Goal: Task Accomplishment & Management: Manage account settings

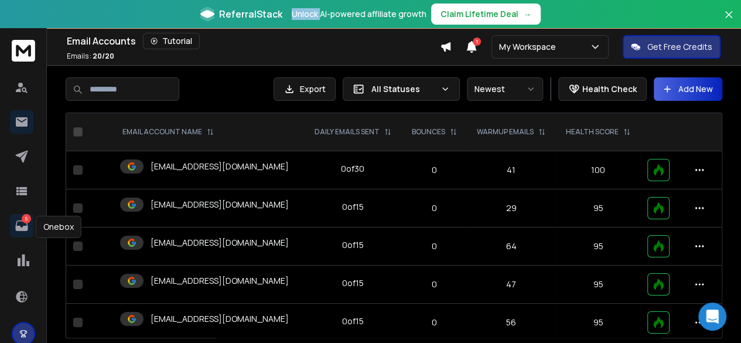
click at [21, 217] on link "5" at bounding box center [21, 225] width 23 height 23
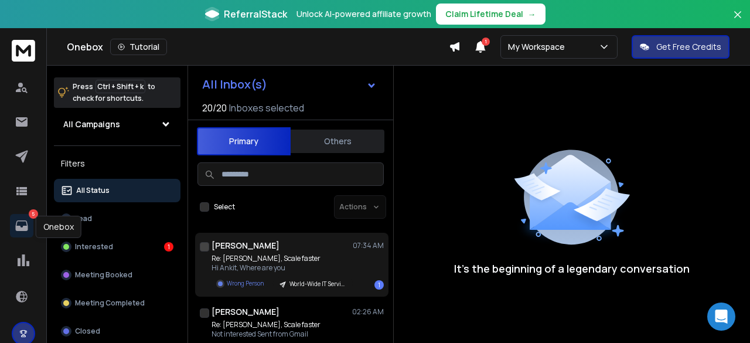
click at [233, 258] on p "Re: [PERSON_NAME], Scale faster" at bounding box center [282, 258] width 141 height 9
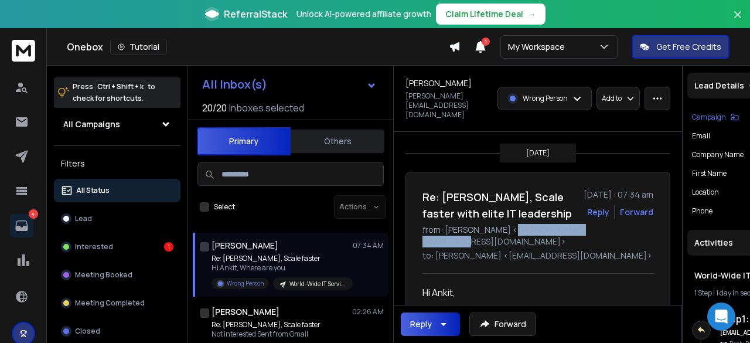
drag, startPoint x: 502, startPoint y: 228, endPoint x: 599, endPoint y: 230, distance: 96.7
click at [599, 230] on p "from: [PERSON_NAME] <[PERSON_NAME][EMAIL_ADDRESS][DOMAIN_NAME]>" at bounding box center [538, 235] width 231 height 23
copy p "[PERSON_NAME][EMAIL_ADDRESS][DOMAIN_NAME]"
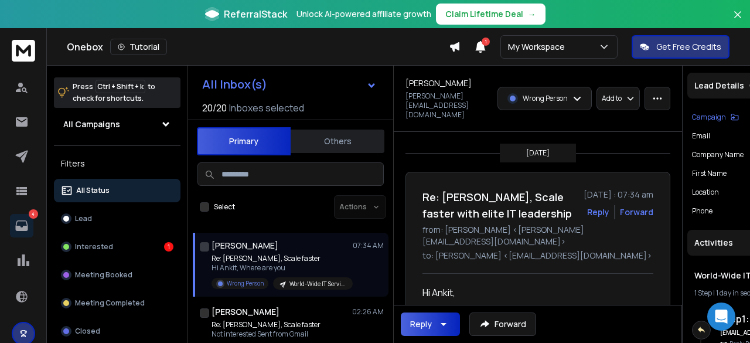
scroll to position [59, 0]
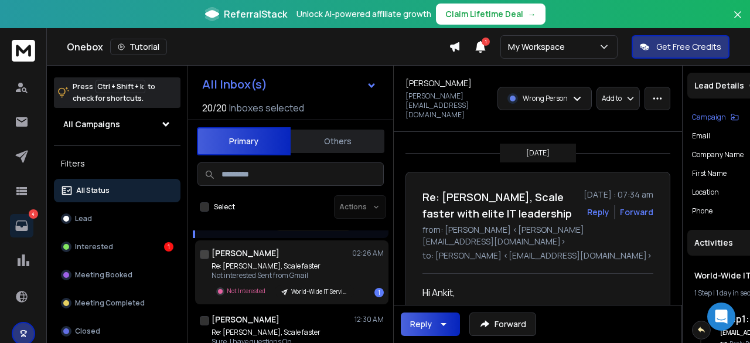
click at [278, 271] on p "Not interested Sent from Gmail" at bounding box center [282, 275] width 141 height 9
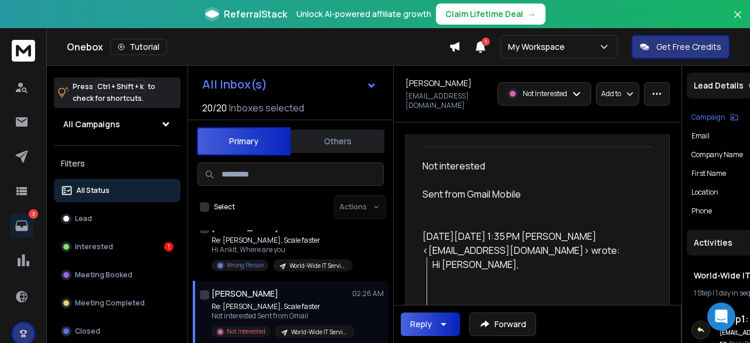
scroll to position [0, 0]
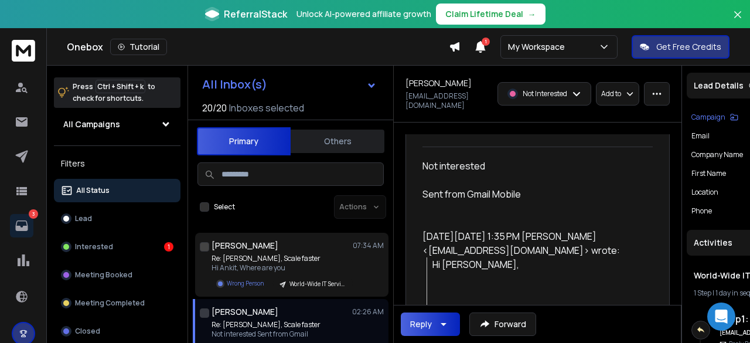
click at [270, 264] on p "Hi Ankit, Where are you" at bounding box center [282, 267] width 141 height 9
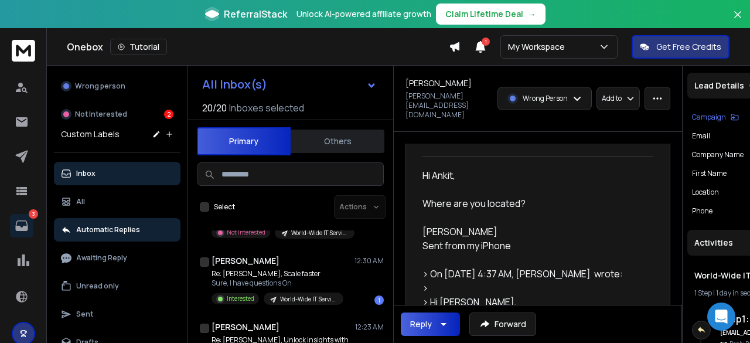
scroll to position [352, 0]
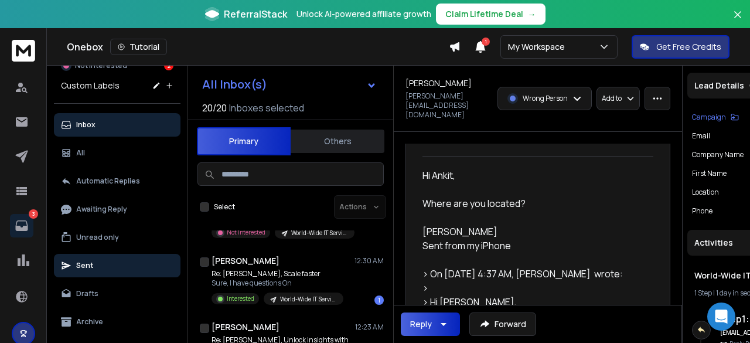
click at [88, 264] on p "Sent" at bounding box center [84, 265] width 17 height 9
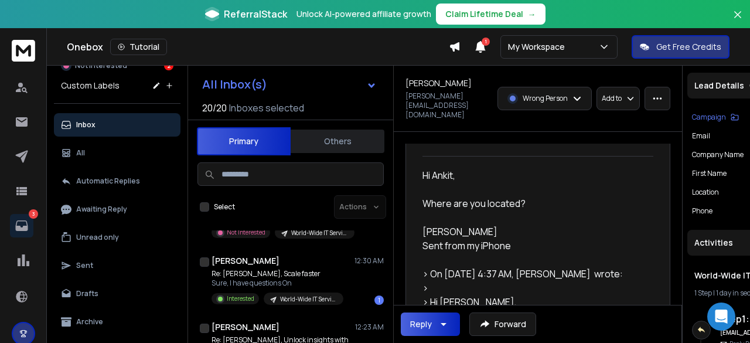
scroll to position [0, 0]
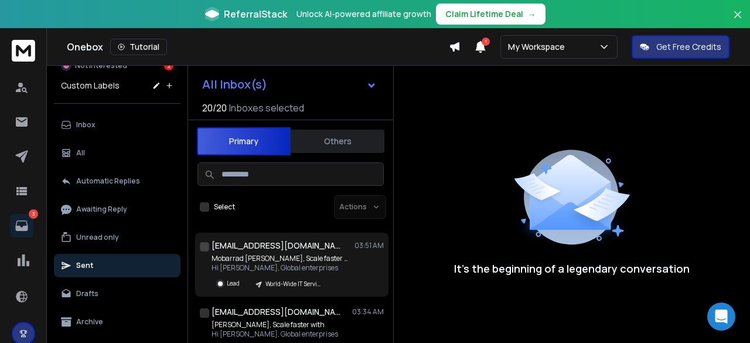
click at [277, 254] on p "Mobarrad [PERSON_NAME], Scale faster with" at bounding box center [282, 258] width 141 height 9
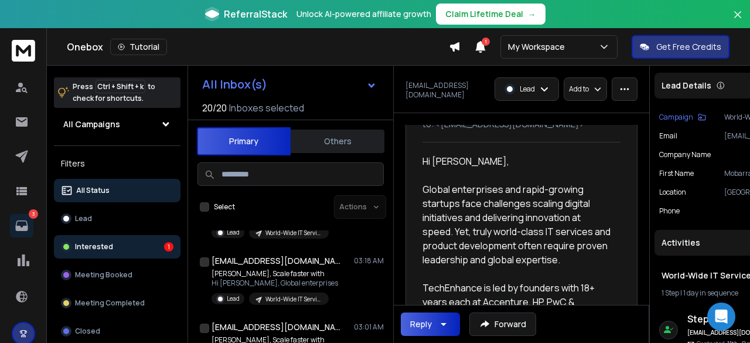
click at [117, 245] on button "Interested 1" at bounding box center [117, 246] width 127 height 23
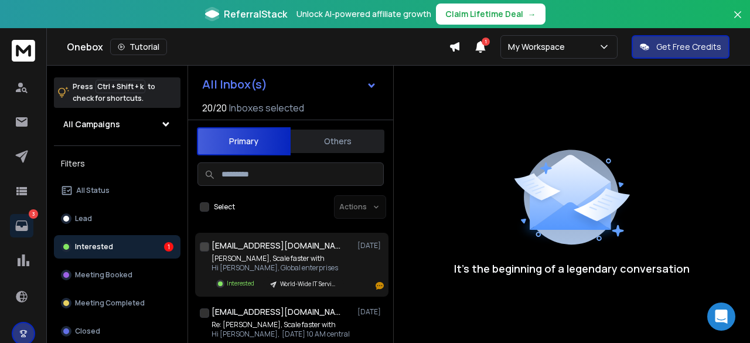
click at [263, 248] on h1 "[EMAIL_ADDRESS][DOMAIN_NAME]" at bounding box center [276, 246] width 129 height 12
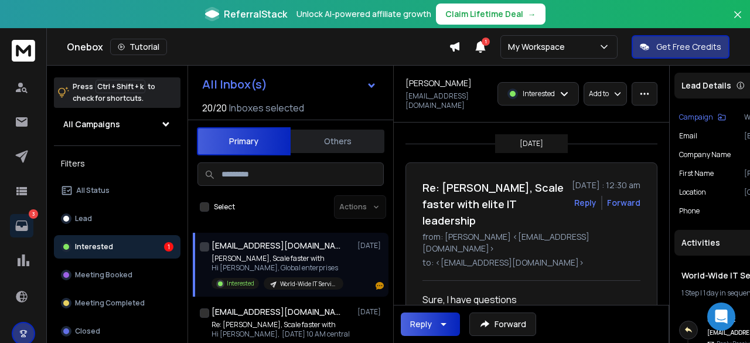
click at [597, 197] on button "Reply" at bounding box center [585, 203] width 22 height 12
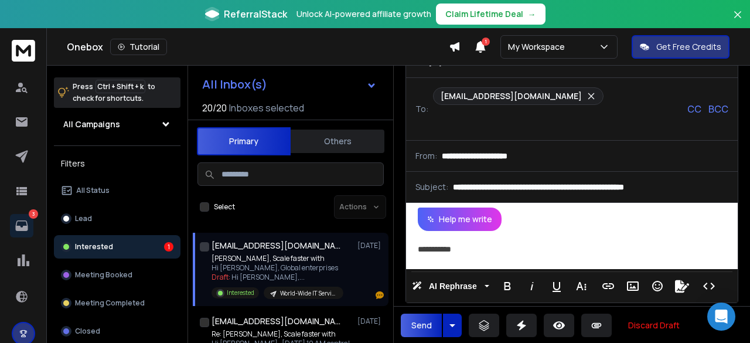
scroll to position [54, 0]
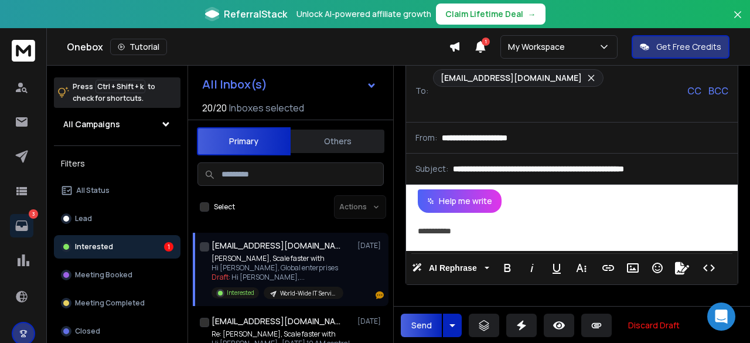
click at [432, 237] on div at bounding box center [572, 243] width 308 height 13
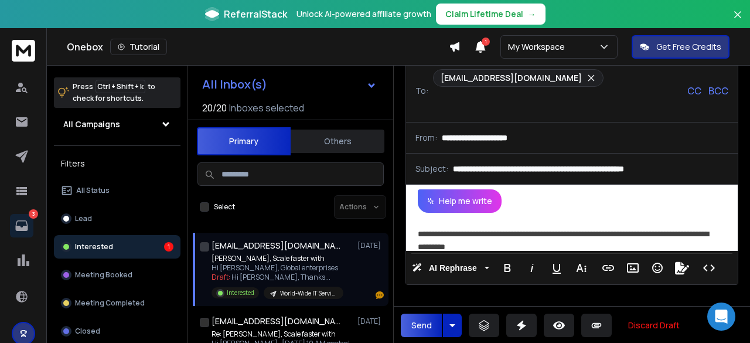
scroll to position [62, 0]
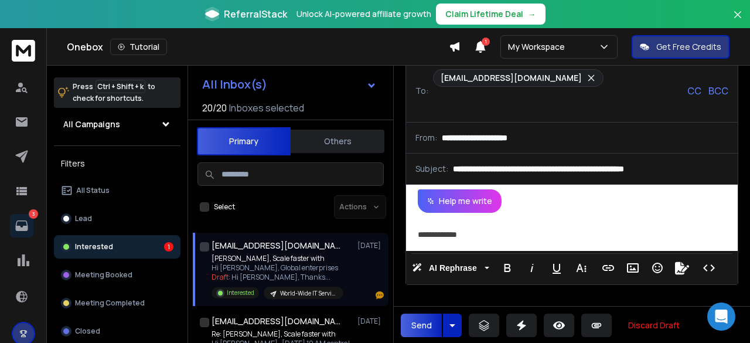
click at [478, 228] on div "**********" at bounding box center [566, 241] width 296 height 26
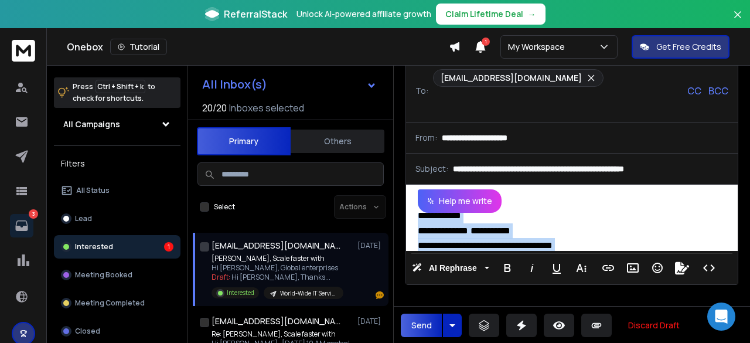
scroll to position [108, 0]
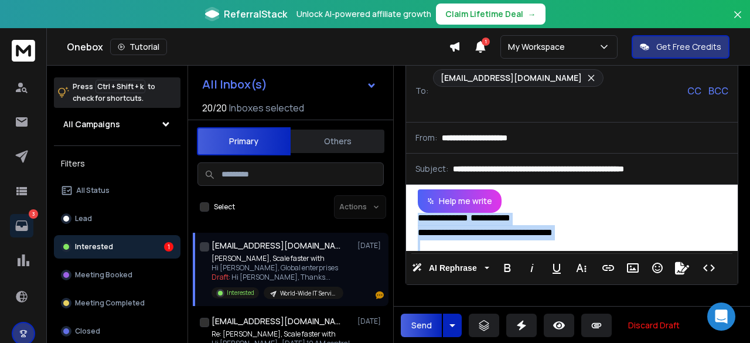
copy div "**********"
click at [550, 210] on div "**********" at bounding box center [566, 217] width 296 height 15
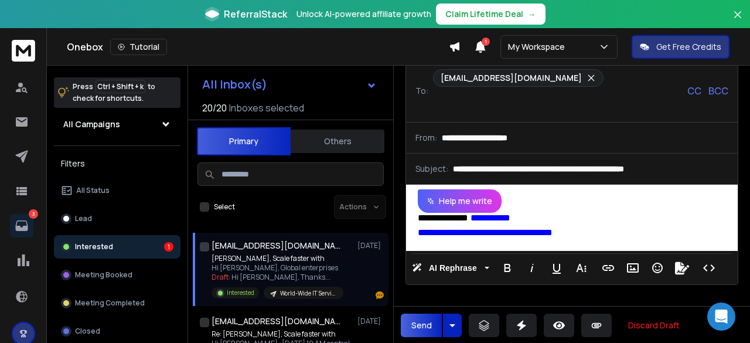
click at [556, 132] on input "**********" at bounding box center [585, 138] width 287 height 12
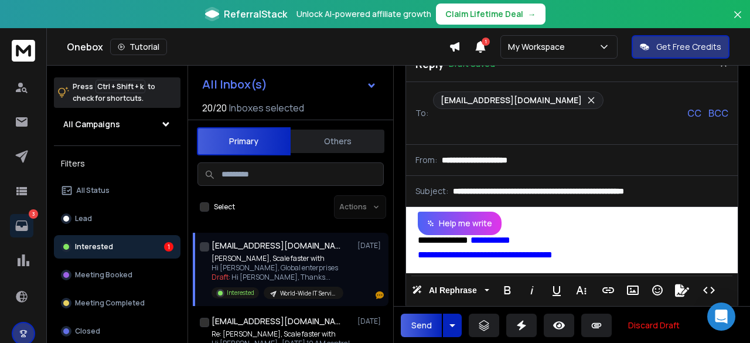
scroll to position [29, 0]
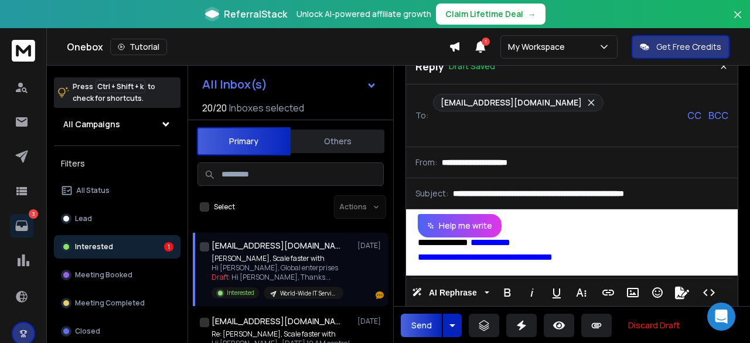
click at [515, 116] on input at bounding box center [474, 126] width 82 height 21
click at [689, 108] on p "CC" at bounding box center [695, 115] width 14 height 14
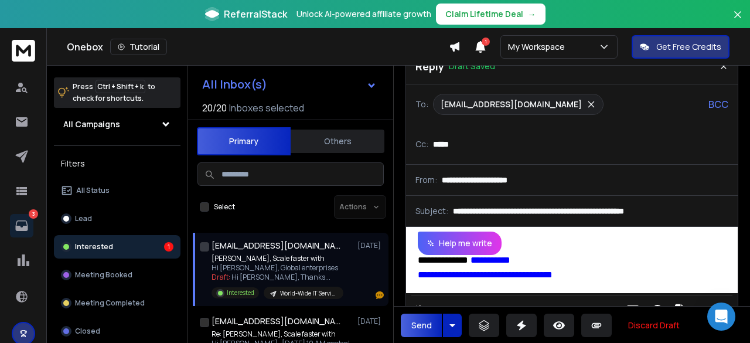
type input "**********"
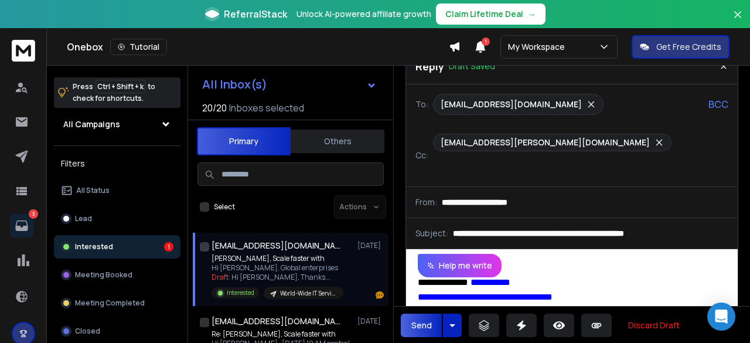
click at [550, 150] on div "[EMAIL_ADDRESS][PERSON_NAME][DOMAIN_NAME]" at bounding box center [580, 155] width 295 height 43
click at [515, 156] on input at bounding box center [474, 166] width 82 height 21
type input "**********"
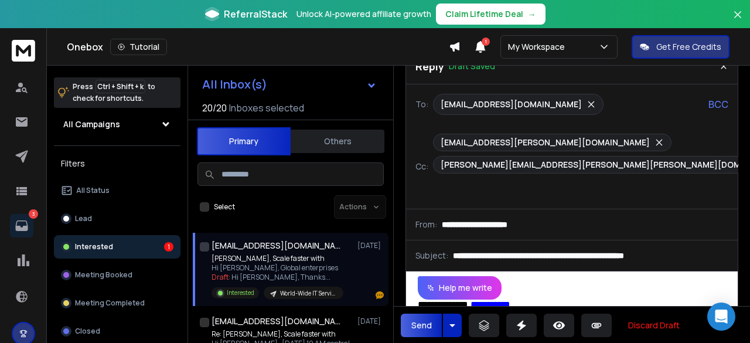
scroll to position [0, 0]
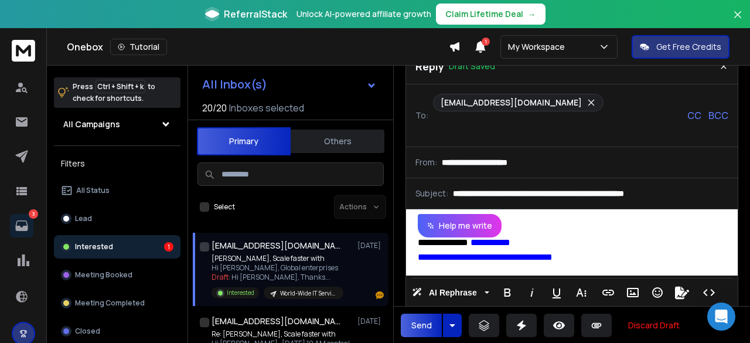
click at [487, 288] on div "**********" at bounding box center [572, 246] width 333 height 396
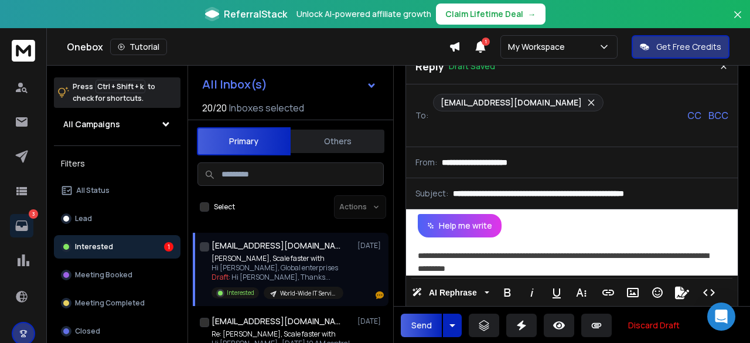
scroll to position [13, 0]
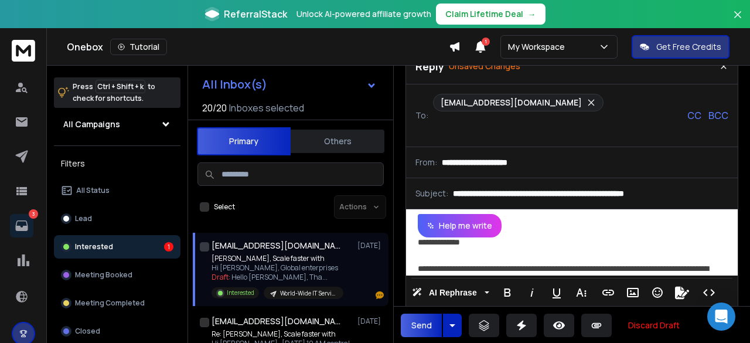
click at [567, 262] on div "**********" at bounding box center [566, 275] width 296 height 26
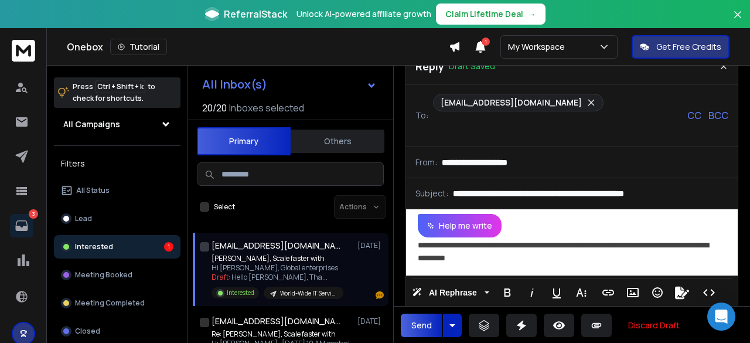
scroll to position [50, 0]
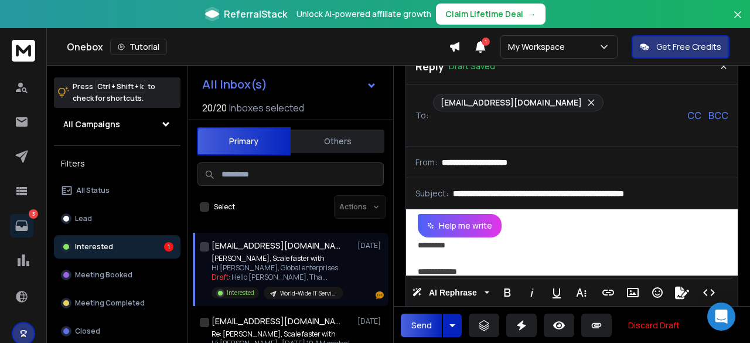
click at [426, 324] on button "Send" at bounding box center [421, 325] width 41 height 23
click at [482, 265] on div "**********" at bounding box center [566, 271] width 296 height 13
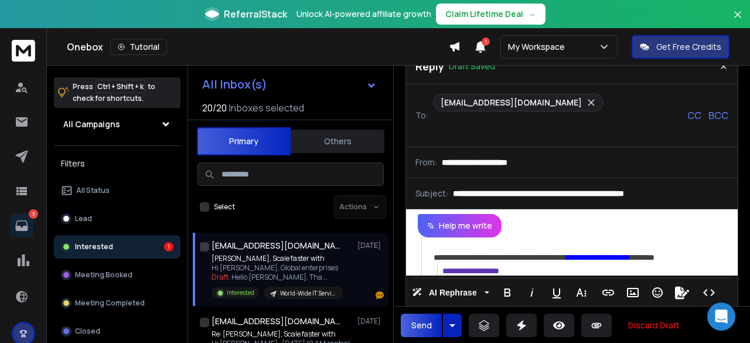
scroll to position [226, 0]
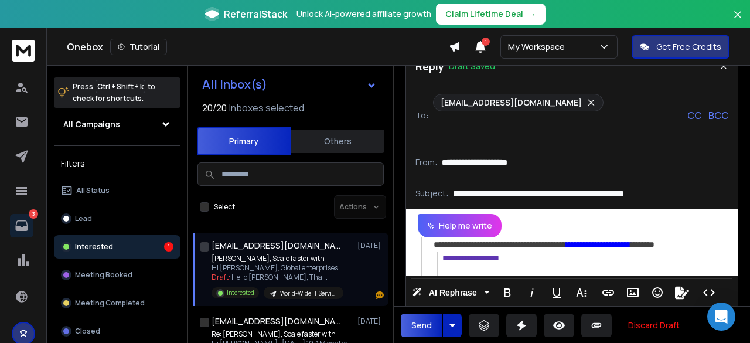
click at [515, 116] on input at bounding box center [474, 126] width 82 height 21
click at [695, 108] on p "CC" at bounding box center [695, 115] width 14 height 14
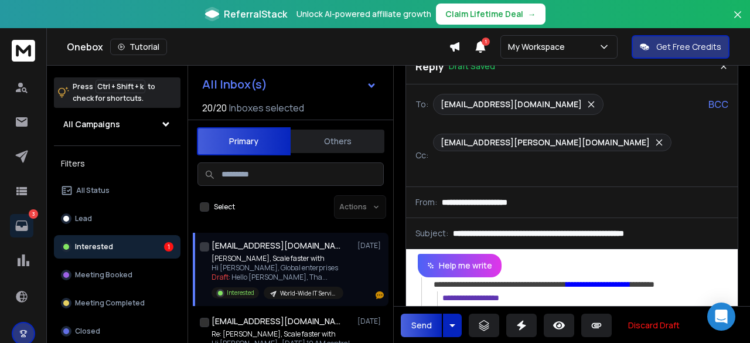
click at [515, 156] on input at bounding box center [474, 166] width 82 height 21
type input "**********"
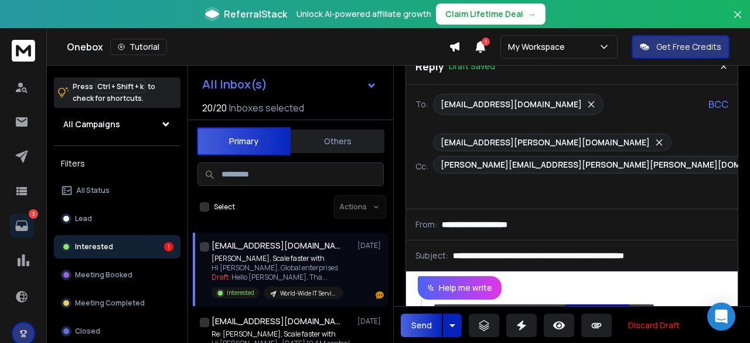
click at [421, 325] on button "Send" at bounding box center [421, 325] width 41 height 23
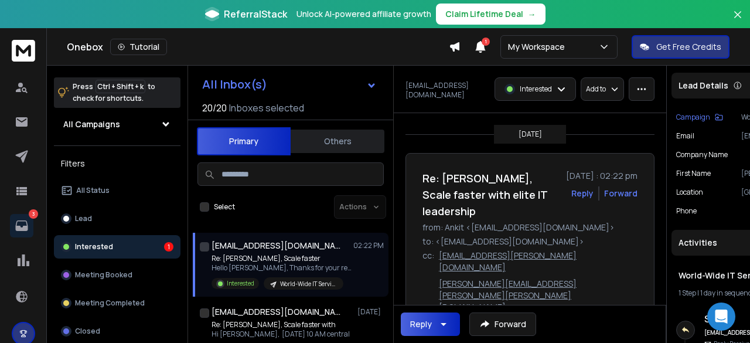
click at [91, 253] on button "Interested 1" at bounding box center [117, 246] width 127 height 23
click at [33, 222] on div "3" at bounding box center [23, 228] width 27 height 28
click at [26, 222] on icon at bounding box center [21, 225] width 12 height 11
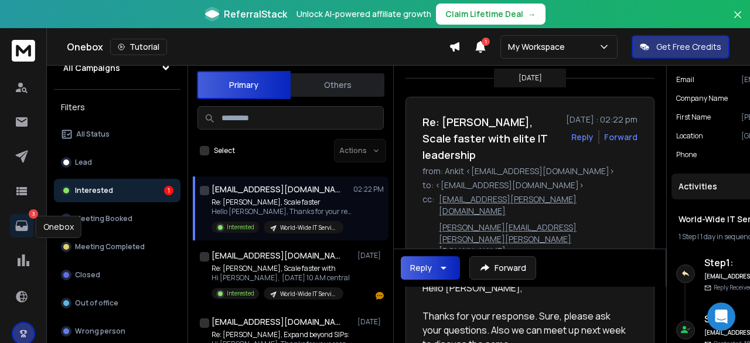
click at [26, 222] on icon at bounding box center [21, 225] width 12 height 11
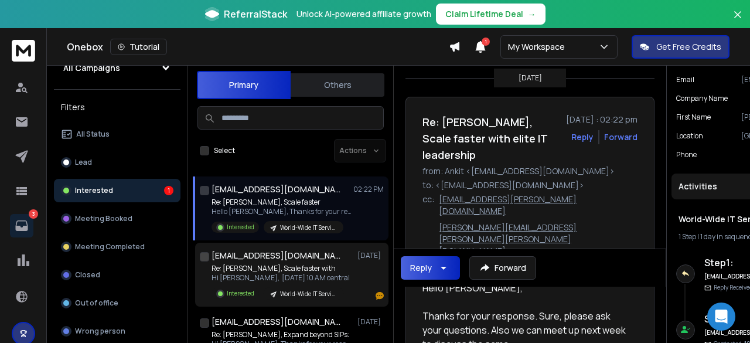
click at [252, 270] on p "Re: [PERSON_NAME], Scale faster with" at bounding box center [281, 268] width 138 height 9
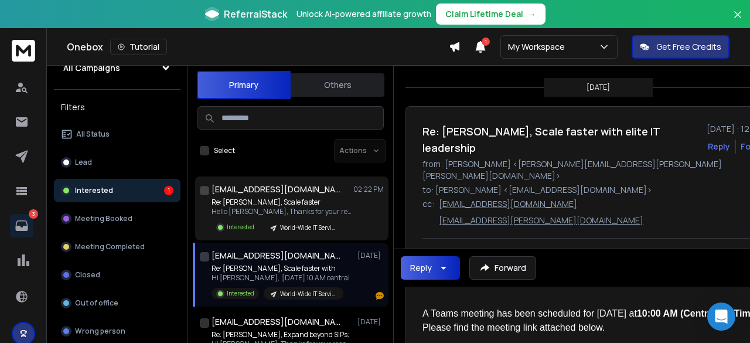
click at [329, 205] on p "Re: [PERSON_NAME], Scale faster" at bounding box center [282, 202] width 141 height 9
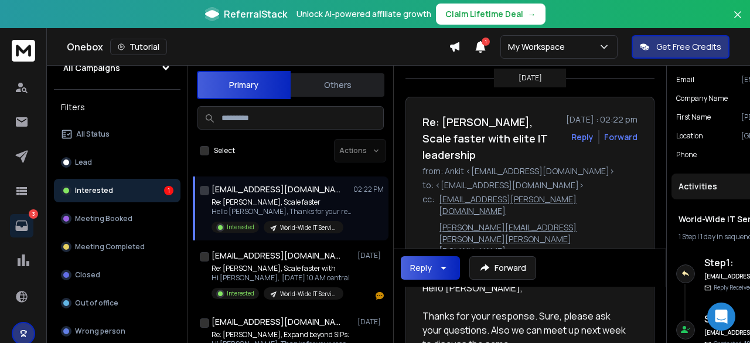
click at [115, 191] on button "Interested 1" at bounding box center [117, 190] width 127 height 23
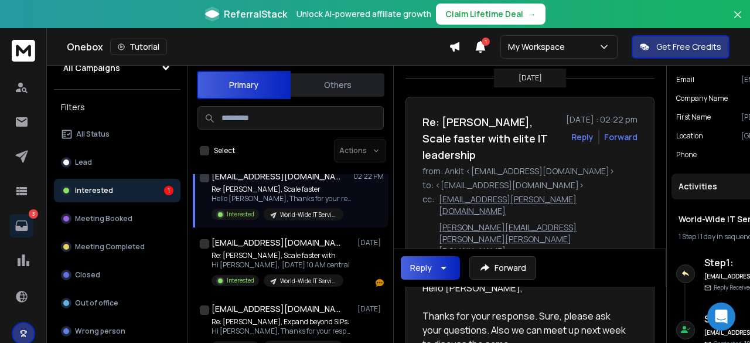
scroll to position [0, 0]
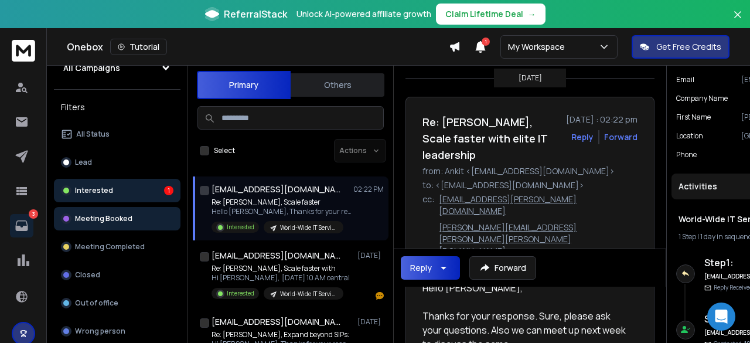
click at [104, 224] on button "Meeting Booked" at bounding box center [117, 218] width 127 height 23
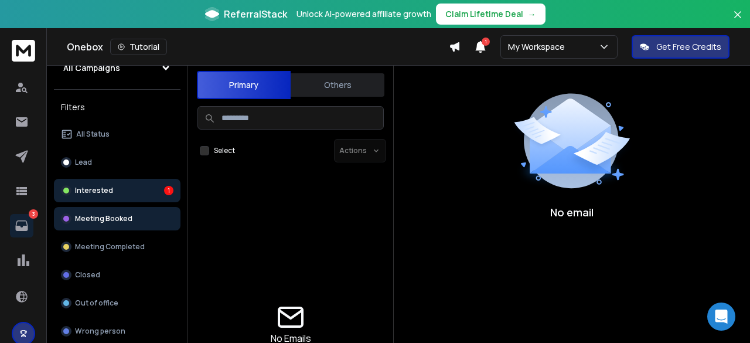
click at [109, 198] on button "Interested 1" at bounding box center [117, 190] width 127 height 23
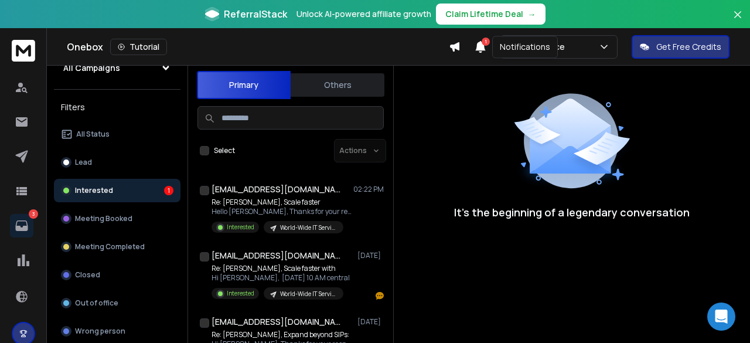
click at [486, 50] on icon at bounding box center [480, 46] width 11 height 12
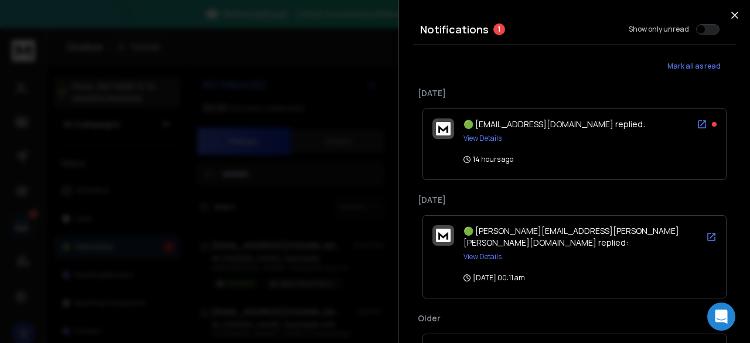
click at [733, 18] on icon "button" at bounding box center [735, 15] width 12 height 12
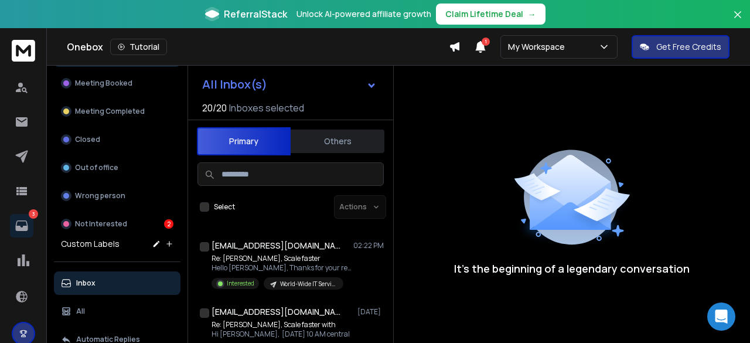
scroll to position [192, 0]
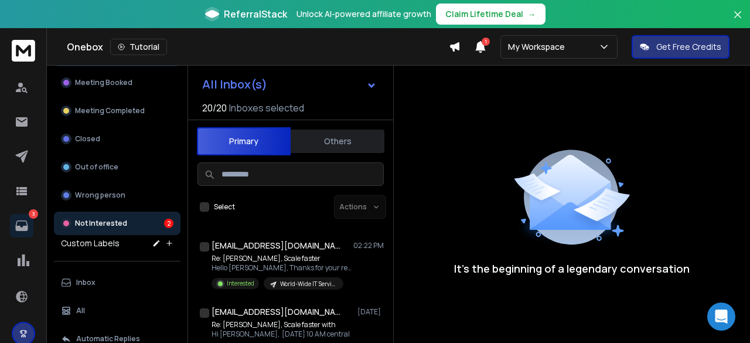
click at [121, 226] on p "Not Interested" at bounding box center [101, 223] width 52 height 9
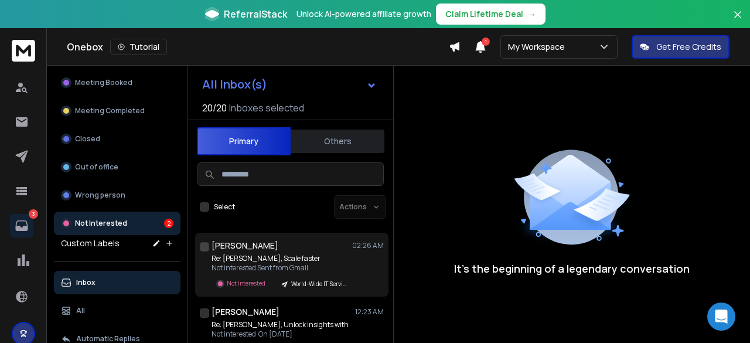
click at [287, 260] on p "Re: [PERSON_NAME], Scale faster" at bounding box center [282, 258] width 141 height 9
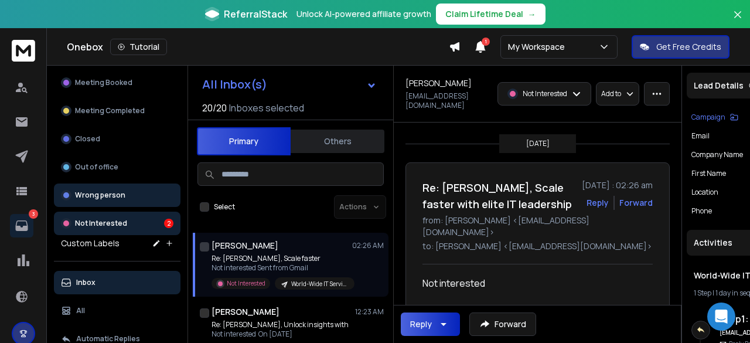
click at [111, 193] on p "Wrong person" at bounding box center [100, 194] width 50 height 9
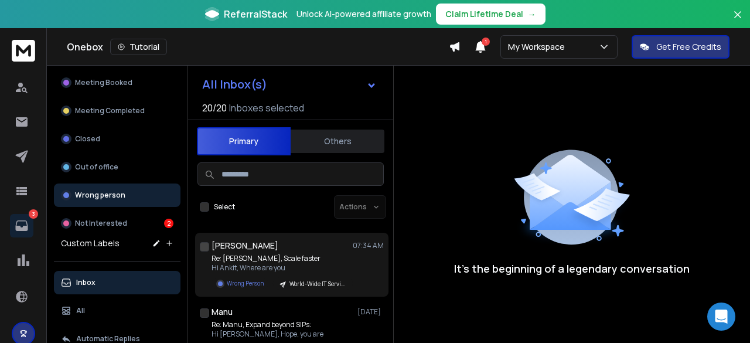
click at [288, 261] on p "Re: [PERSON_NAME], Scale faster" at bounding box center [282, 258] width 141 height 9
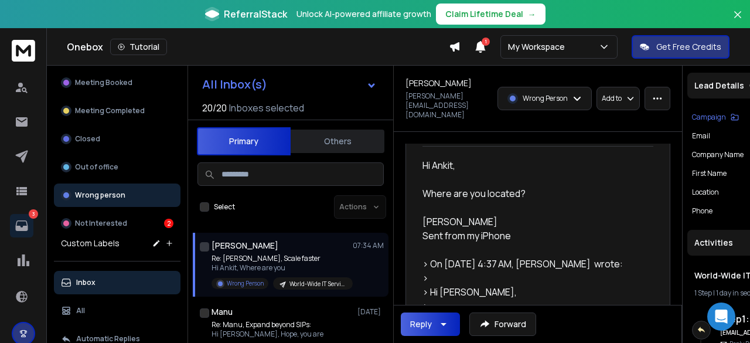
scroll to position [123, 0]
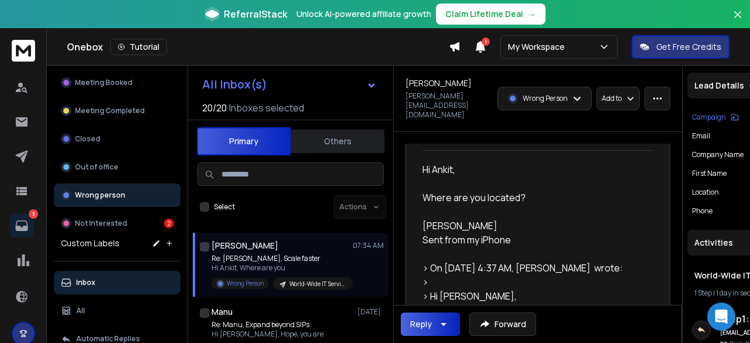
click at [440, 321] on icon "button" at bounding box center [444, 324] width 14 height 14
click at [431, 302] on p "Reply All" at bounding box center [429, 295] width 52 height 16
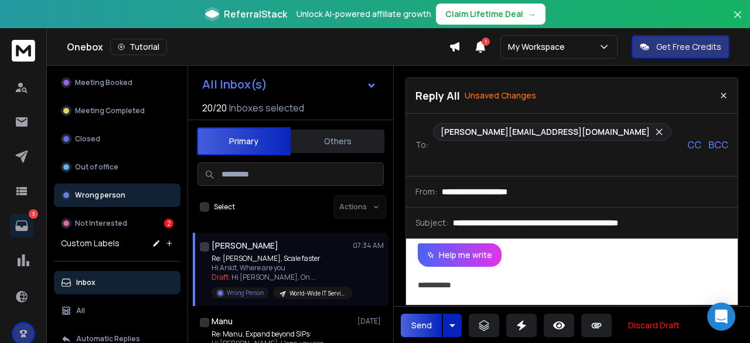
scroll to position [11, 0]
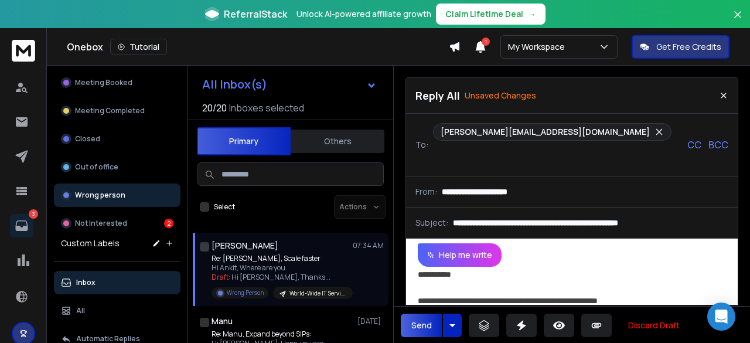
click at [526, 268] on div "**********" at bounding box center [566, 274] width 296 height 13
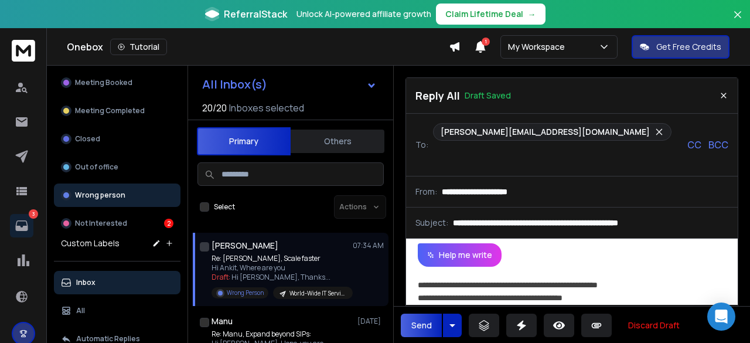
scroll to position [13, 0]
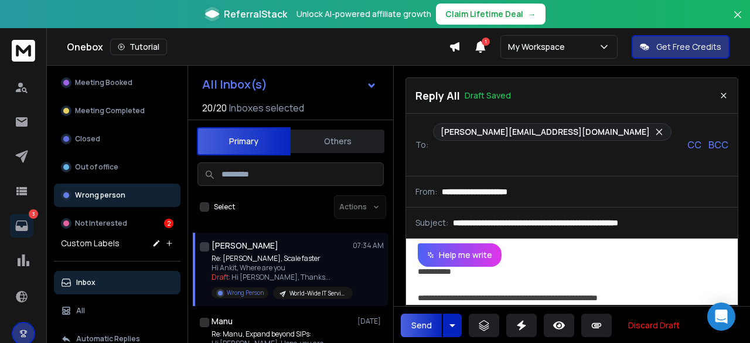
click at [429, 324] on button "Send" at bounding box center [421, 325] width 41 height 23
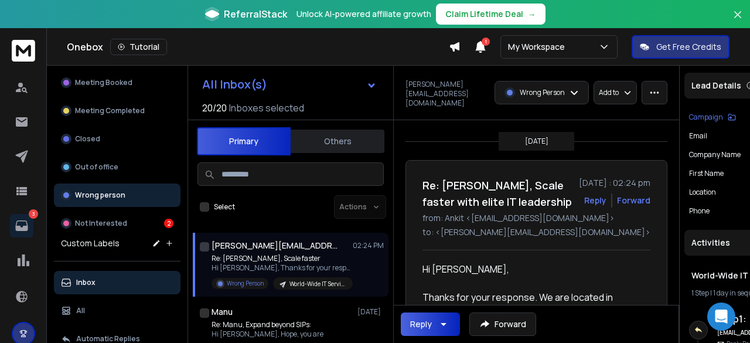
click at [316, 259] on p "Re: [PERSON_NAME], Scale faster" at bounding box center [282, 258] width 141 height 9
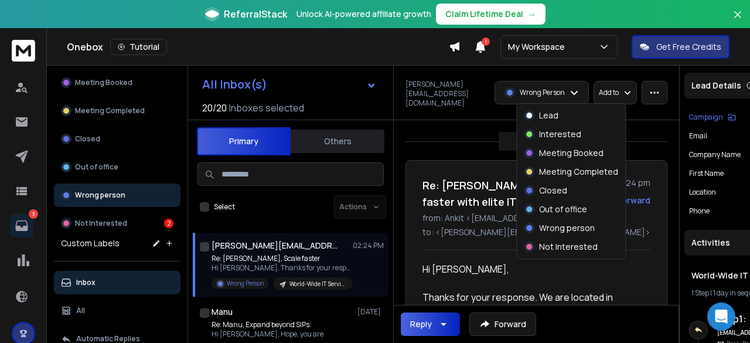
click at [588, 96] on div "Wrong Person" at bounding box center [541, 92] width 93 height 22
click at [560, 137] on p "Interested" at bounding box center [560, 134] width 42 height 12
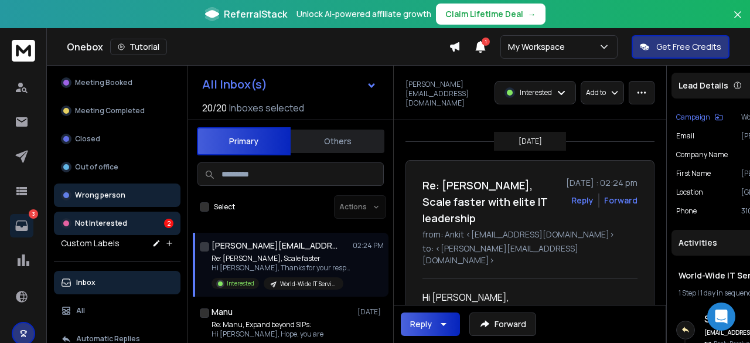
click at [97, 230] on button "Not Interested 2" at bounding box center [117, 223] width 127 height 23
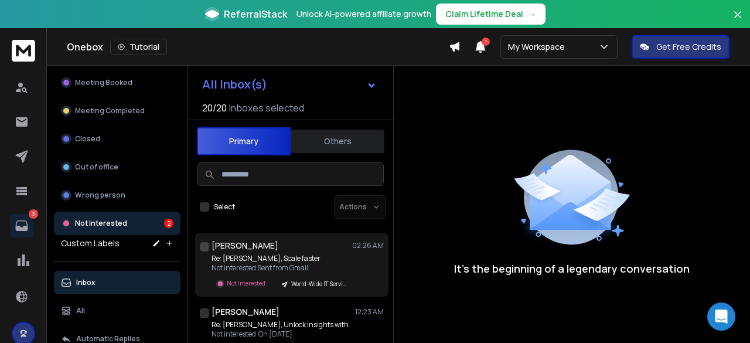
click at [313, 262] on p "Re: [PERSON_NAME], Scale faster" at bounding box center [282, 258] width 141 height 9
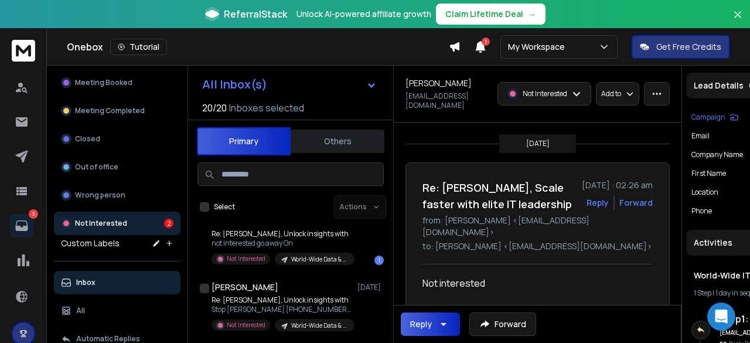
scroll to position [139, 0]
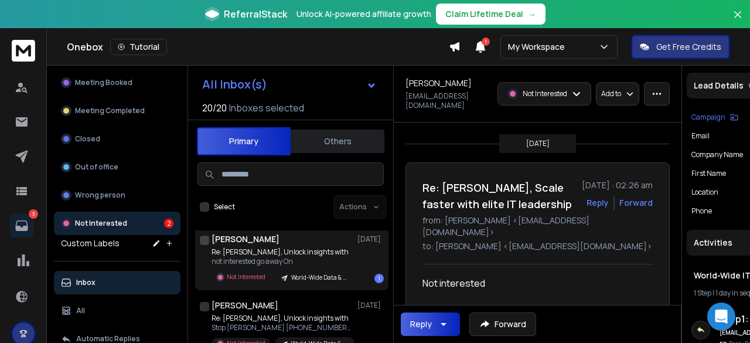
click at [267, 250] on p "Re: [PERSON_NAME], Unlock insights with" at bounding box center [282, 251] width 141 height 9
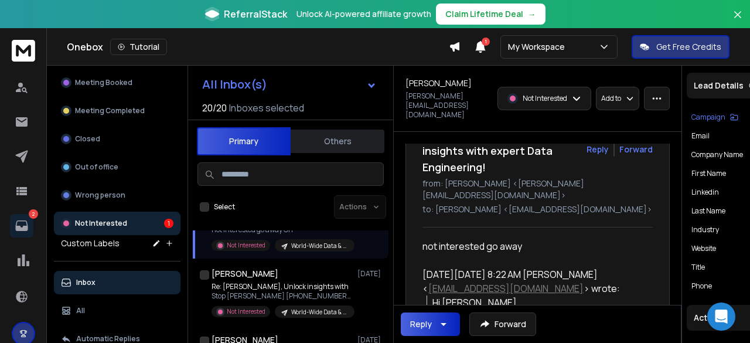
scroll to position [198, 0]
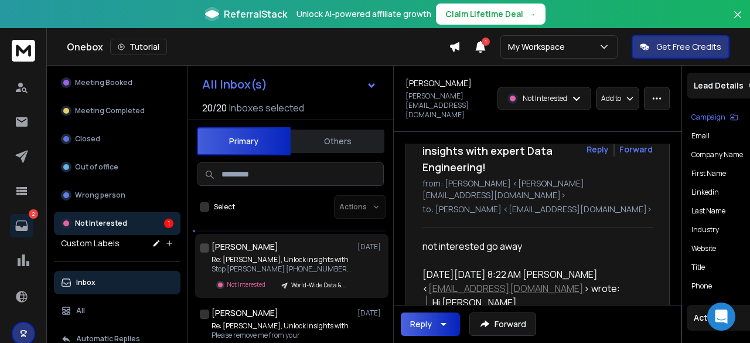
click at [263, 267] on p "Stop [PERSON_NAME] [PHONE_NUMBER] [DOMAIN_NAME] ________________________________" at bounding box center [282, 268] width 141 height 9
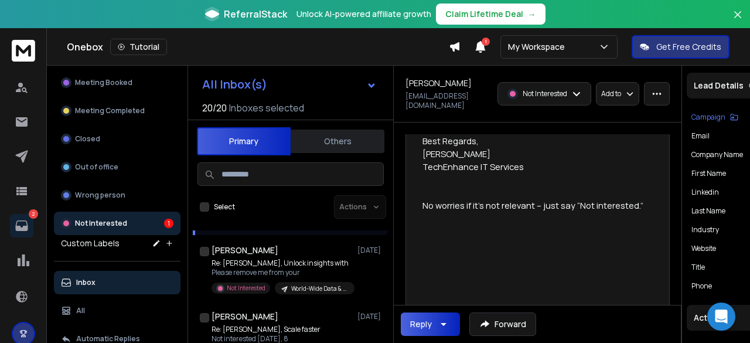
scroll to position [283, 0]
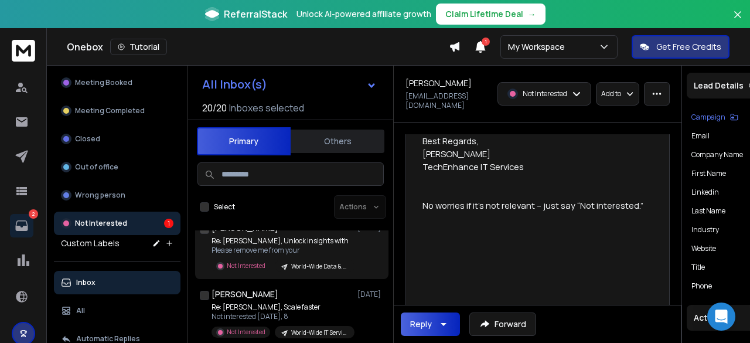
click at [324, 244] on p "Re: [PERSON_NAME], Unlock insights with" at bounding box center [282, 240] width 141 height 9
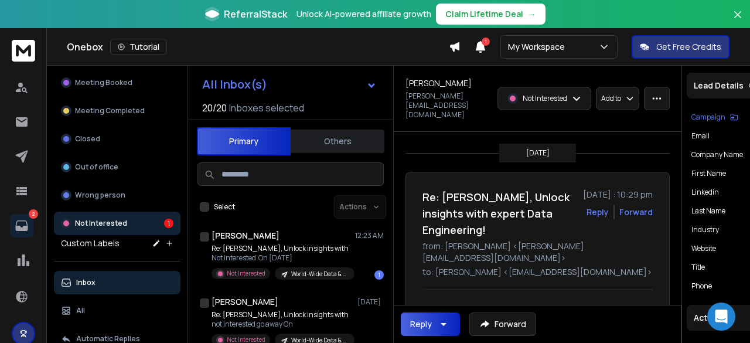
scroll to position [72, 0]
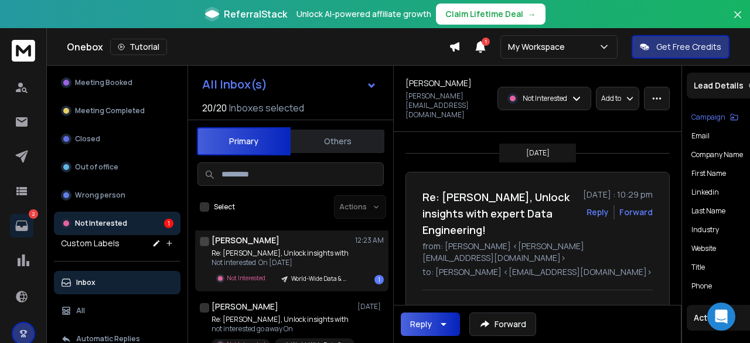
click at [314, 250] on p "Re: [PERSON_NAME], Unlock insights with" at bounding box center [282, 253] width 141 height 9
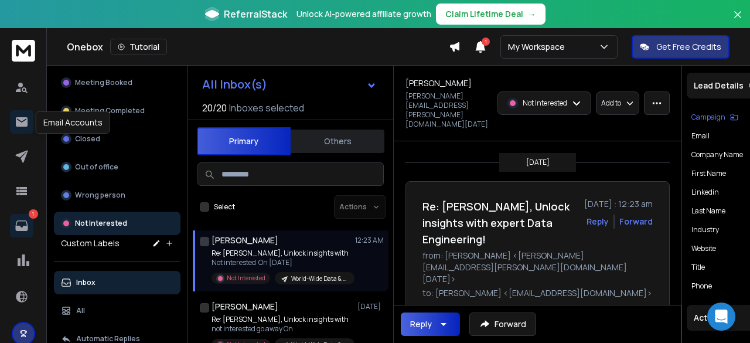
click at [22, 126] on icon at bounding box center [22, 121] width 12 height 9
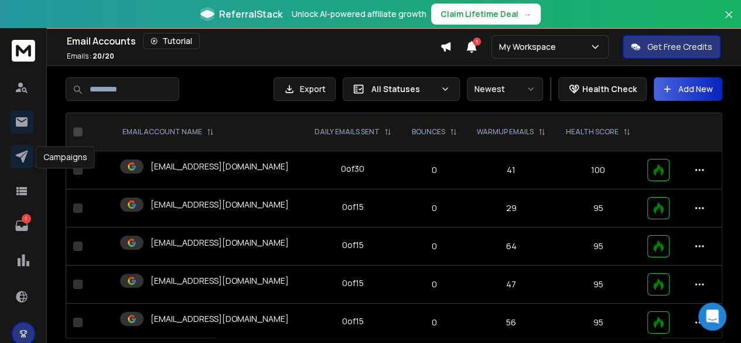
click at [23, 149] on link at bounding box center [21, 156] width 23 height 23
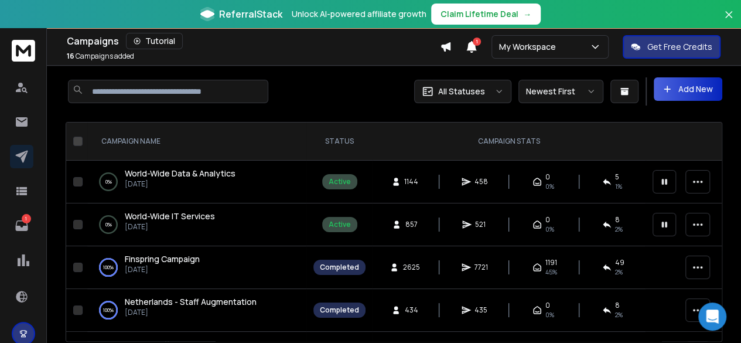
click at [231, 210] on div "0 % World-Wide IT Services [DATE]" at bounding box center [197, 224] width 196 height 28
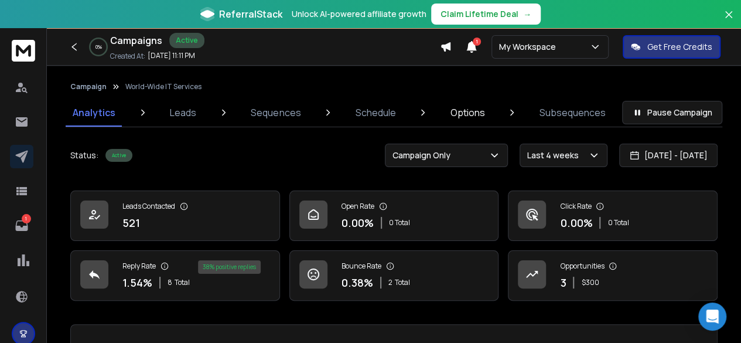
click at [481, 113] on p "Options" at bounding box center [468, 112] width 35 height 14
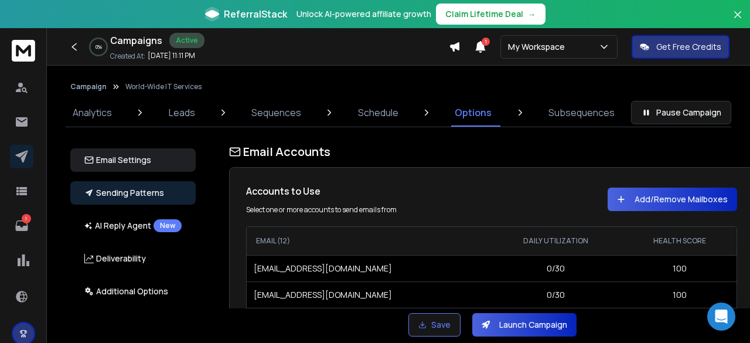
click at [168, 194] on button "Sending Patterns" at bounding box center [132, 192] width 125 height 23
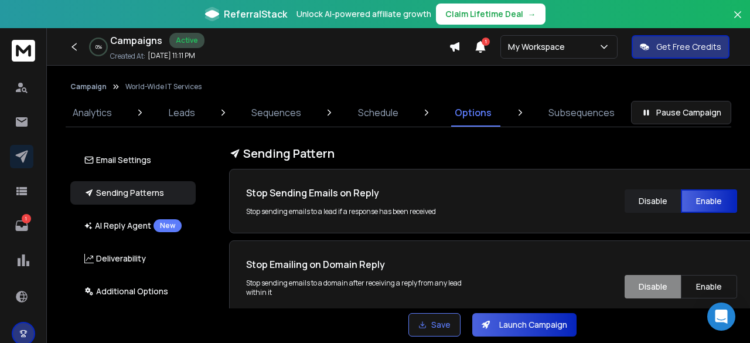
scroll to position [378, 0]
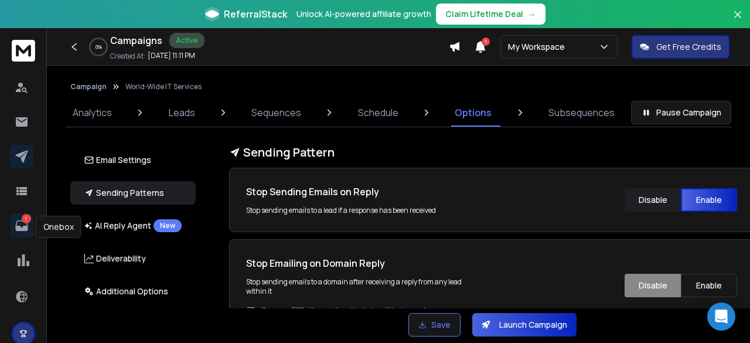
click at [24, 224] on icon at bounding box center [22, 226] width 14 height 14
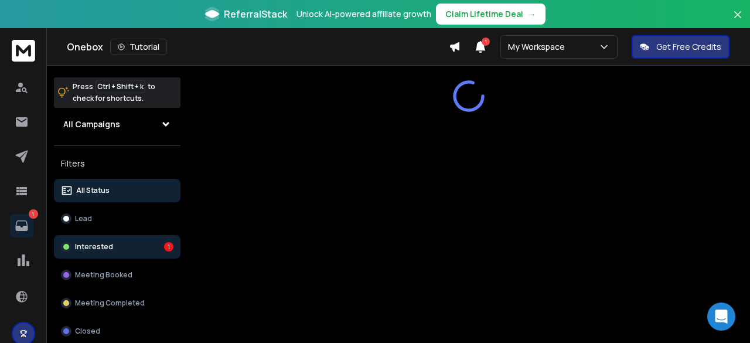
click at [87, 250] on p "Interested" at bounding box center [94, 246] width 38 height 9
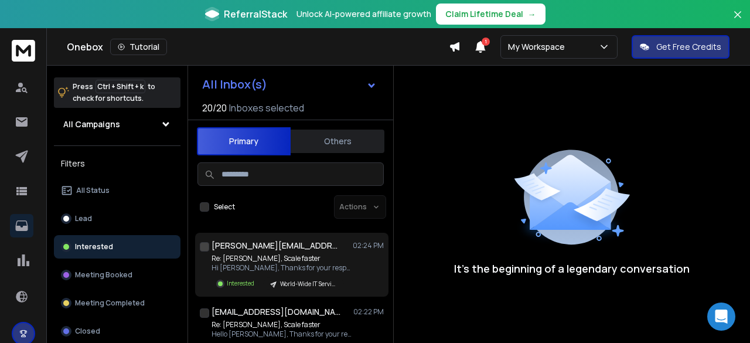
click at [256, 261] on p "Re: [PERSON_NAME], Scale faster" at bounding box center [282, 258] width 141 height 9
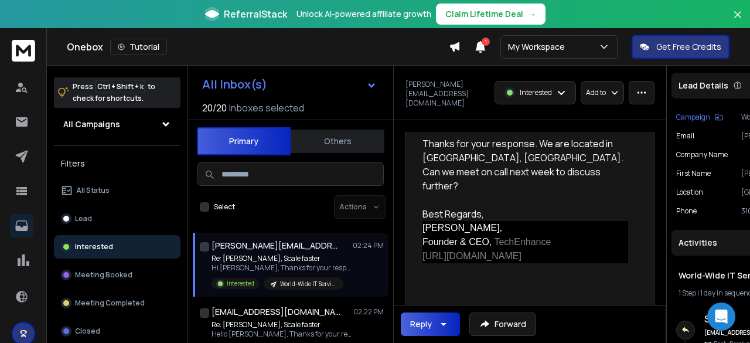
scroll to position [192, 0]
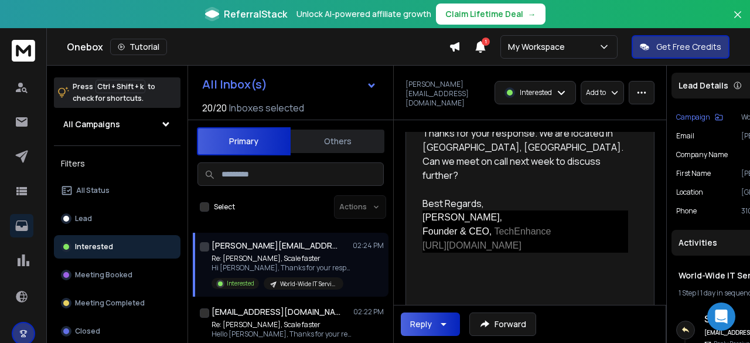
click at [501, 226] on link "TechEnhance" at bounding box center [522, 231] width 57 height 10
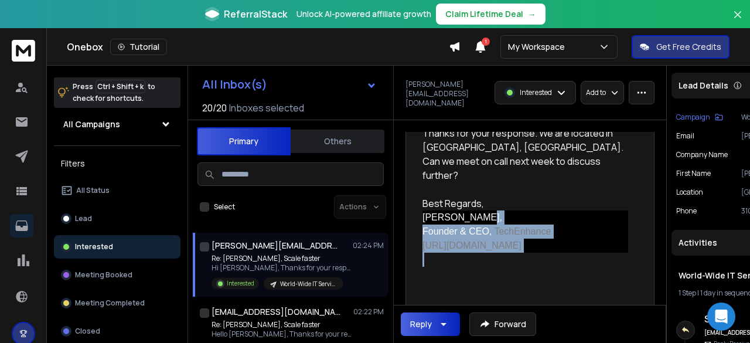
drag, startPoint x: 686, startPoint y: 180, endPoint x: 686, endPoint y: 227, distance: 47.5
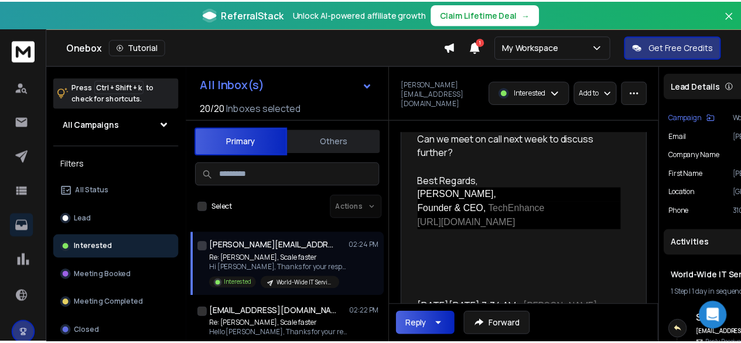
scroll to position [0, 0]
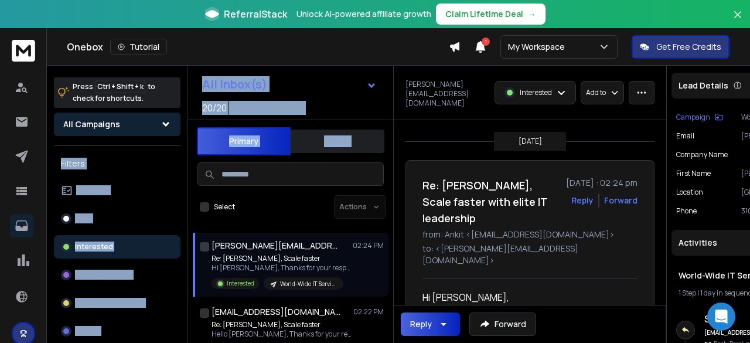
drag, startPoint x: 373, startPoint y: 128, endPoint x: 168, endPoint y: 127, distance: 205.1
click at [168, 127] on div "Press Ctrl + Shift + k to check for shortcuts. All Campaigns All Campaigns Filt…" at bounding box center [398, 237] width 703 height 343
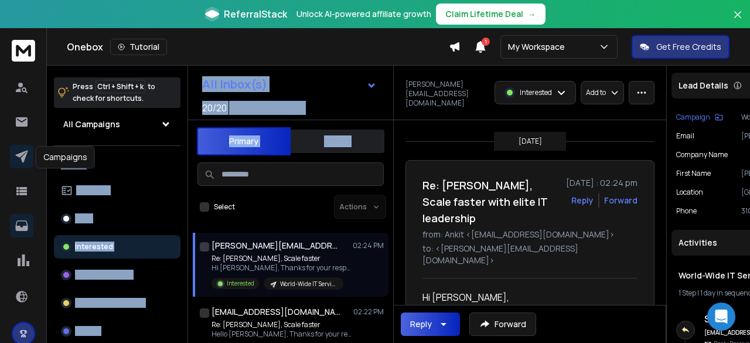
click at [26, 151] on icon at bounding box center [22, 156] width 14 height 14
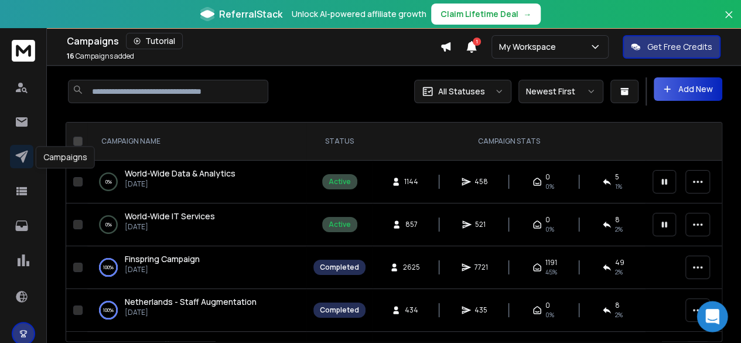
click at [715, 312] on icon "Open Intercom Messenger" at bounding box center [712, 316] width 13 height 15
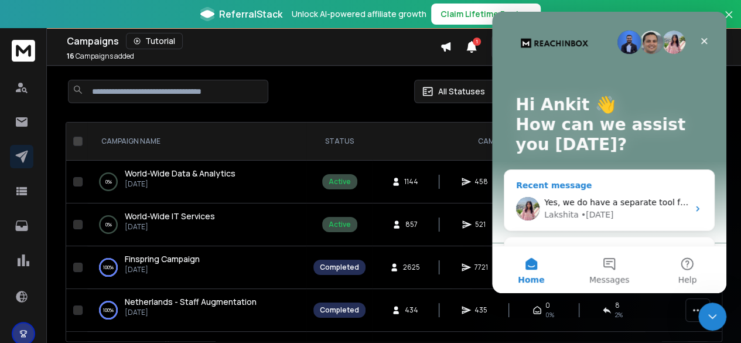
click at [590, 213] on div "• [DATE]" at bounding box center [597, 215] width 33 height 12
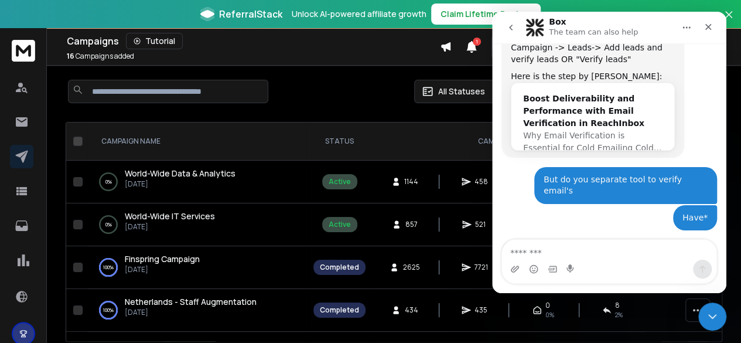
scroll to position [340, 0]
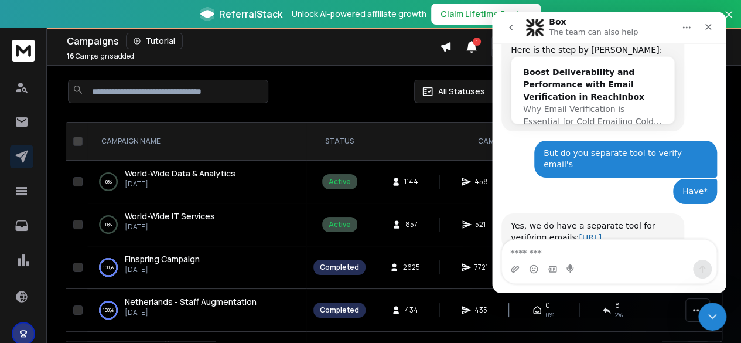
click at [596, 233] on link "[URL]" at bounding box center [590, 237] width 23 height 9
click at [596, 240] on div "Intercom messenger" at bounding box center [610, 261] width 216 height 45
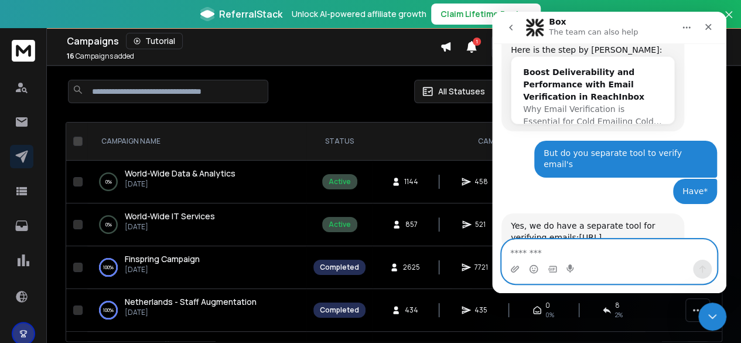
click at [563, 245] on textarea "Message…" at bounding box center [609, 250] width 215 height 20
type textarea "*****"
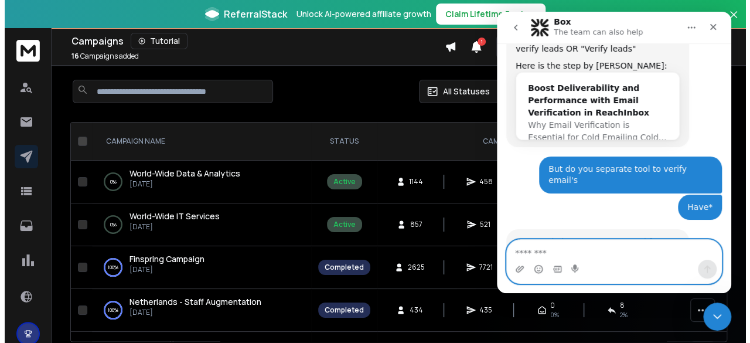
scroll to position [407, 0]
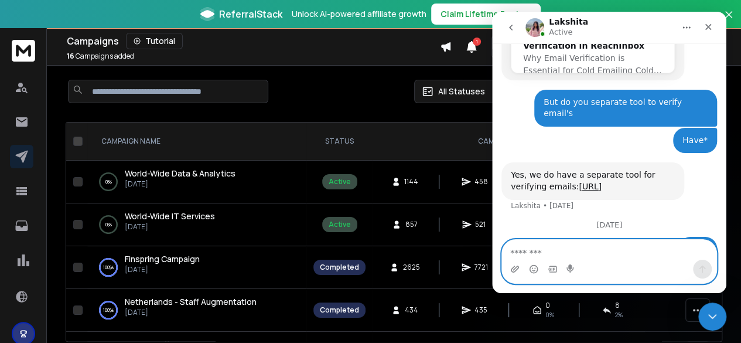
click at [571, 246] on textarea "Message…" at bounding box center [609, 250] width 215 height 20
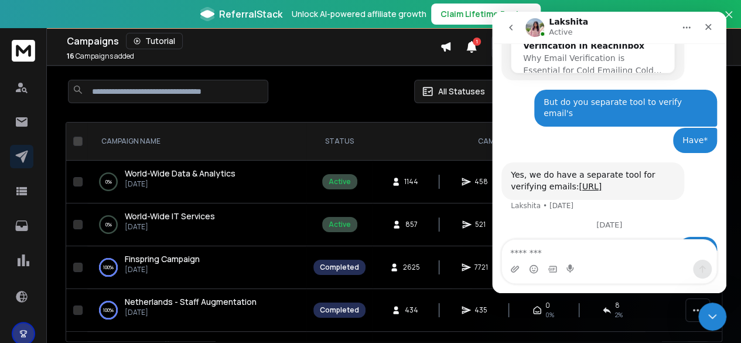
click at [267, 222] on div "0 % World-Wide IT Services [DATE]" at bounding box center [197, 224] width 196 height 28
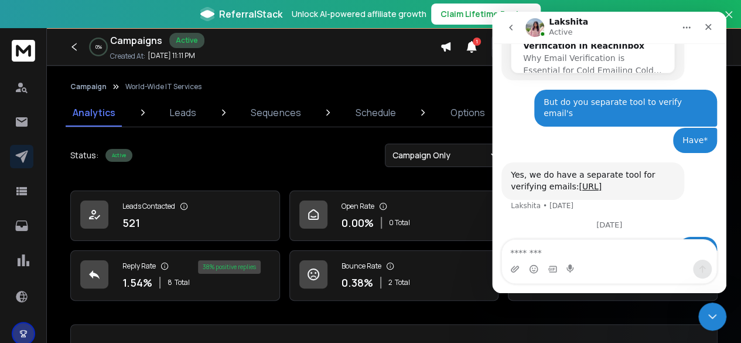
click at [179, 267] on div "Reply Rate" at bounding box center [155, 266] width 67 height 12
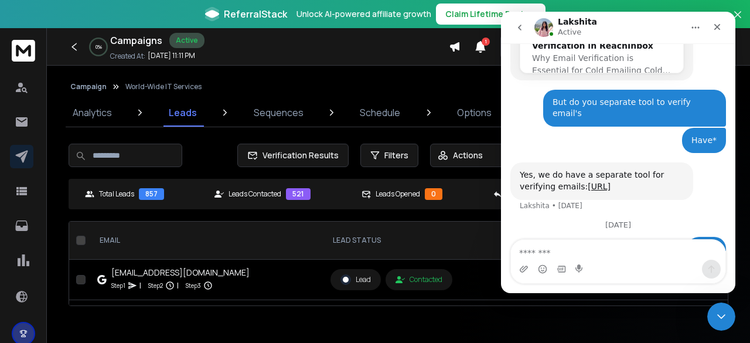
click at [668, 39] on nav "[PERSON_NAME] Active" at bounding box center [618, 28] width 234 height 32
click at [711, 319] on div "Close Intercom Messenger" at bounding box center [720, 315] width 28 height 28
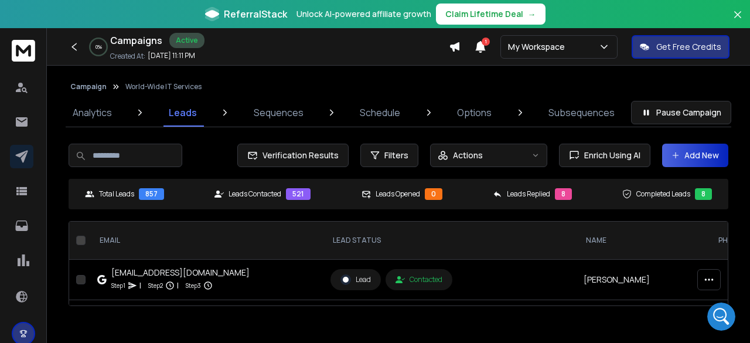
scroll to position [407, 0]
click at [505, 148] on button "Actions" at bounding box center [488, 155] width 117 height 23
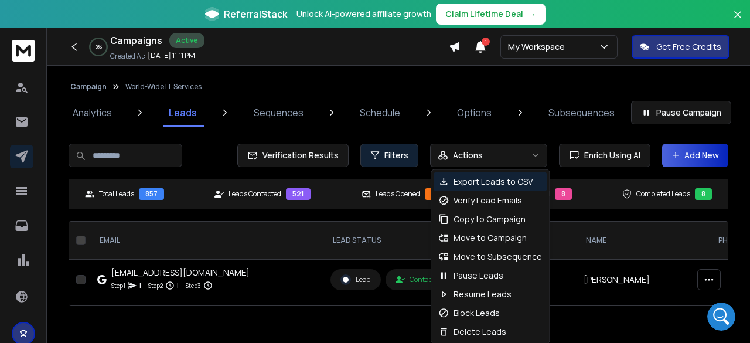
click at [395, 162] on button "Filters" at bounding box center [389, 155] width 58 height 23
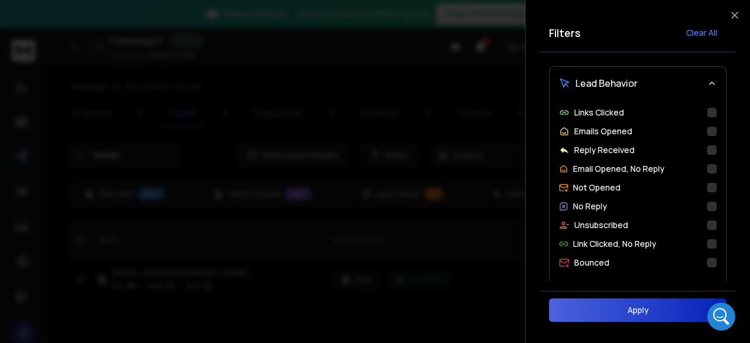
click at [707, 150] on button "Reply Received" at bounding box center [711, 149] width 9 height 9
click at [621, 304] on button "Apply" at bounding box center [638, 309] width 178 height 23
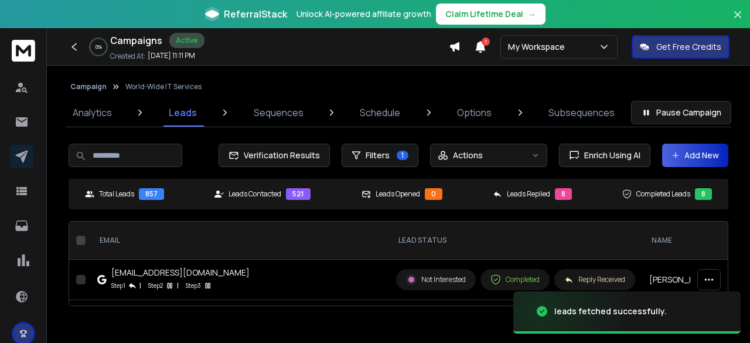
click at [723, 290] on ol "leads fetched successfully." at bounding box center [627, 312] width 246 height 61
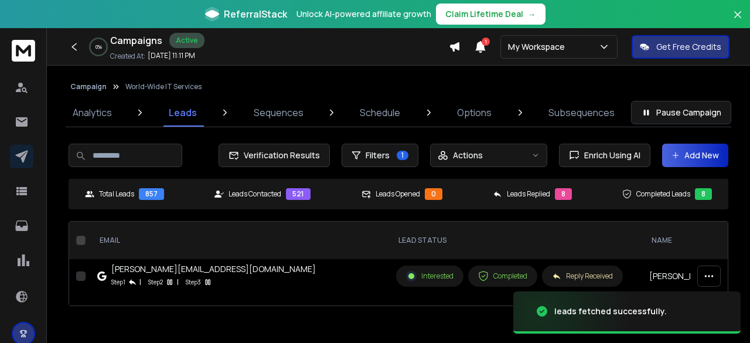
scroll to position [443, 0]
click at [524, 162] on button "Actions" at bounding box center [488, 155] width 117 height 23
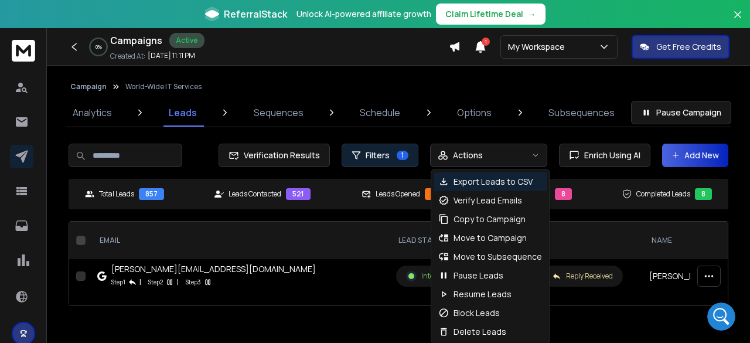
click at [400, 159] on button "Filters 1" at bounding box center [380, 155] width 77 height 23
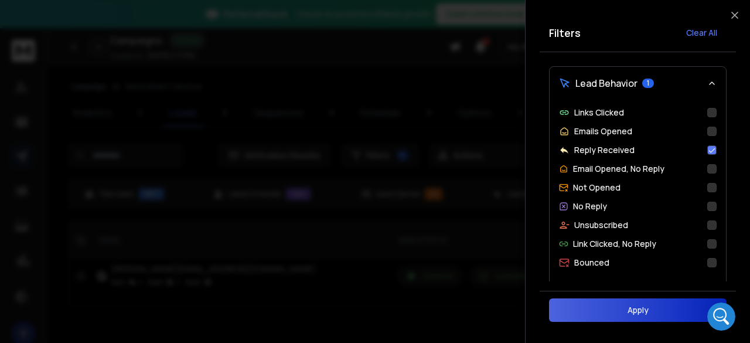
click at [707, 152] on button "Reply Received" at bounding box center [711, 149] width 9 height 9
click at [733, 15] on icon "button" at bounding box center [735, 15] width 12 height 12
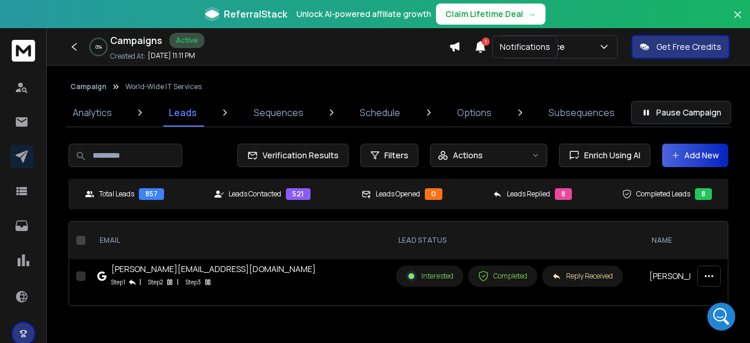
click at [481, 49] on icon at bounding box center [480, 46] width 11 height 12
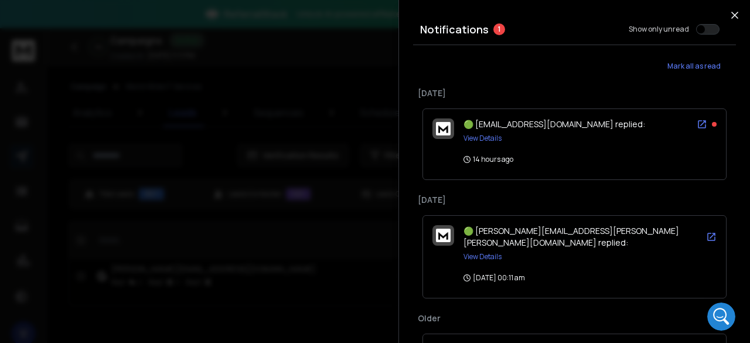
click at [729, 15] on icon "button" at bounding box center [735, 15] width 12 height 12
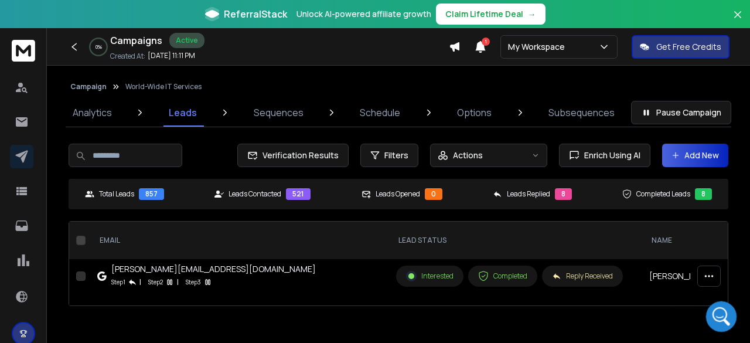
click at [722, 316] on icon "Open Intercom Messenger" at bounding box center [719, 314] width 19 height 19
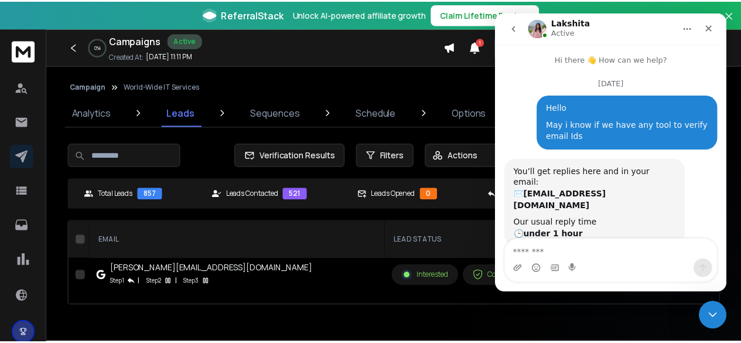
scroll to position [407, 0]
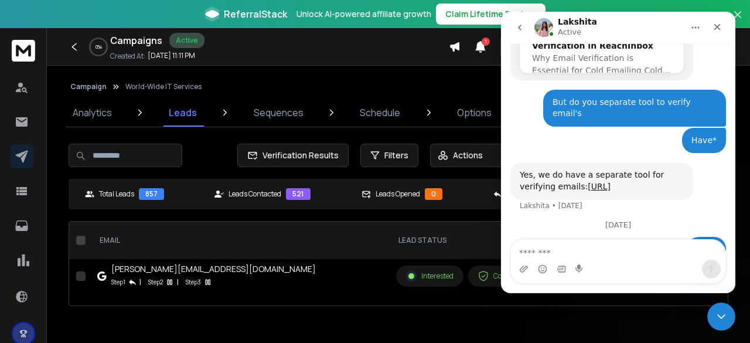
click at [572, 250] on textarea "Message…" at bounding box center [618, 250] width 215 height 20
click at [104, 115] on p "Analytics" at bounding box center [92, 112] width 39 height 14
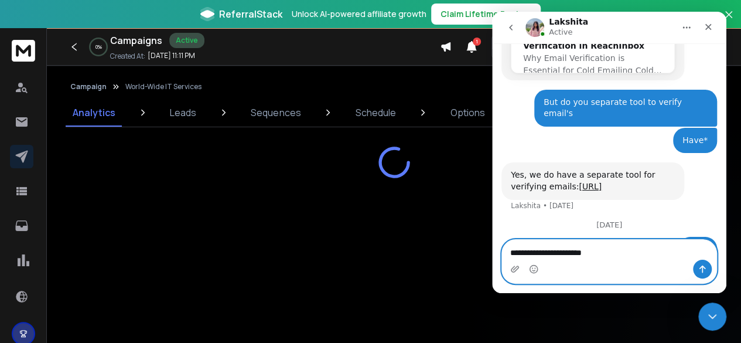
click at [604, 256] on textarea "**********" at bounding box center [609, 250] width 215 height 20
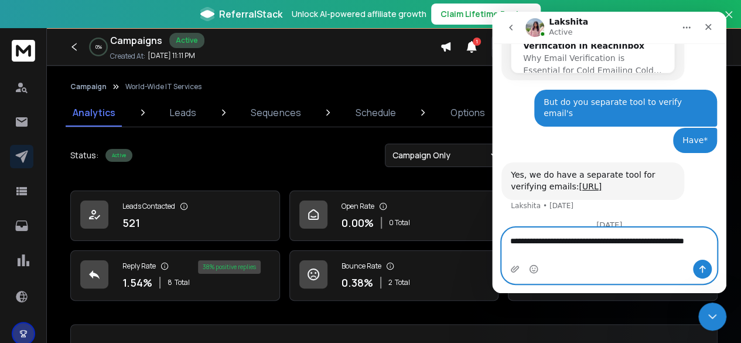
scroll to position [418, 0]
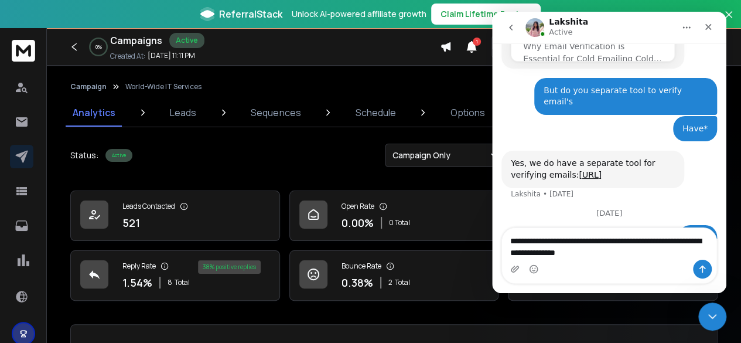
click at [695, 225] on div "hello Ankit • 3m ago" at bounding box center [610, 245] width 216 height 40
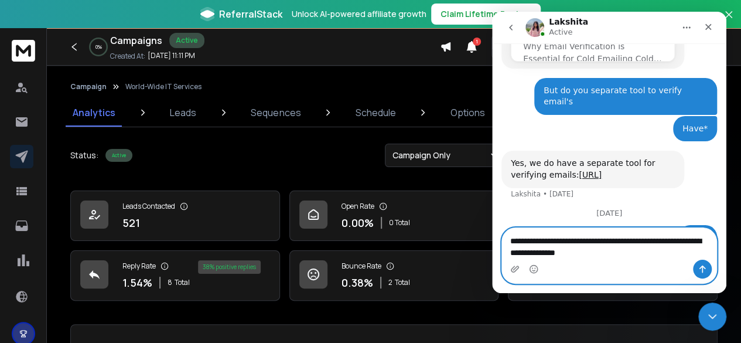
click at [634, 241] on textarea "**********" at bounding box center [609, 244] width 215 height 32
click at [627, 251] on textarea "**********" at bounding box center [609, 244] width 215 height 32
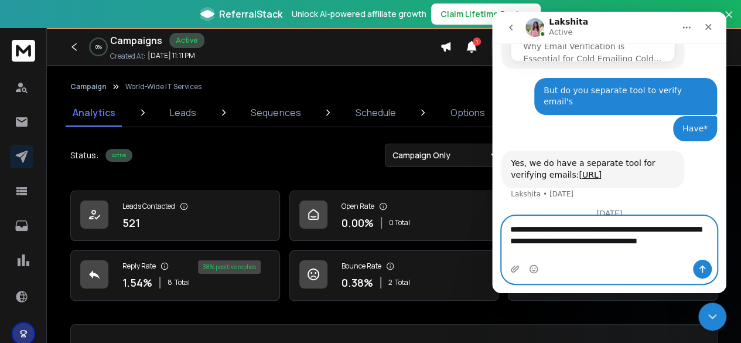
scroll to position [430, 0]
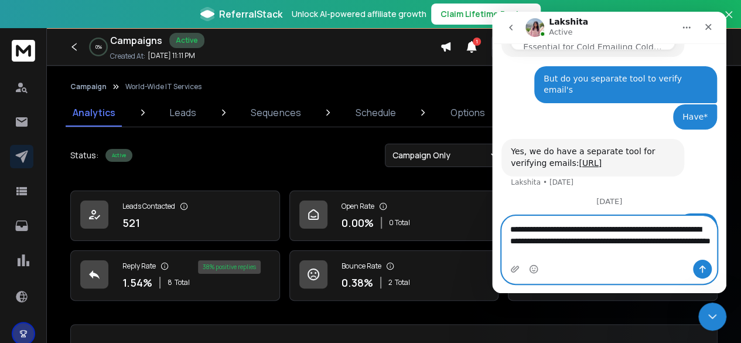
type textarea "**********"
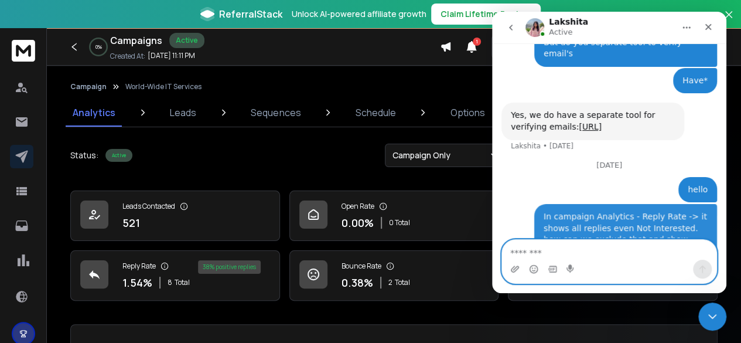
scroll to position [468, 0]
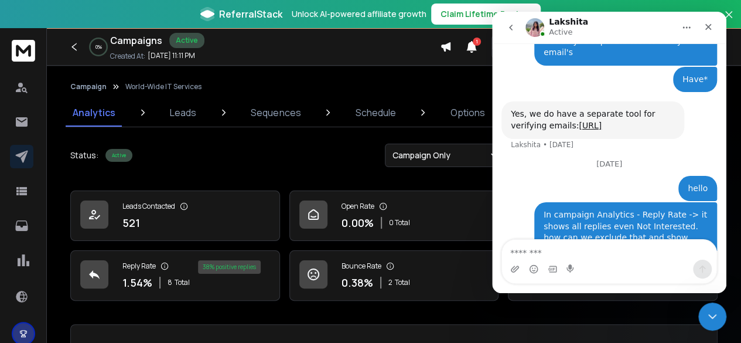
click at [326, 59] on div "0 % Campaigns Active Created At: [DATE] 11:11 PM 1 My Workspace Get Free Credits" at bounding box center [370, 47] width 741 height 38
